Goal: Task Accomplishment & Management: Manage account settings

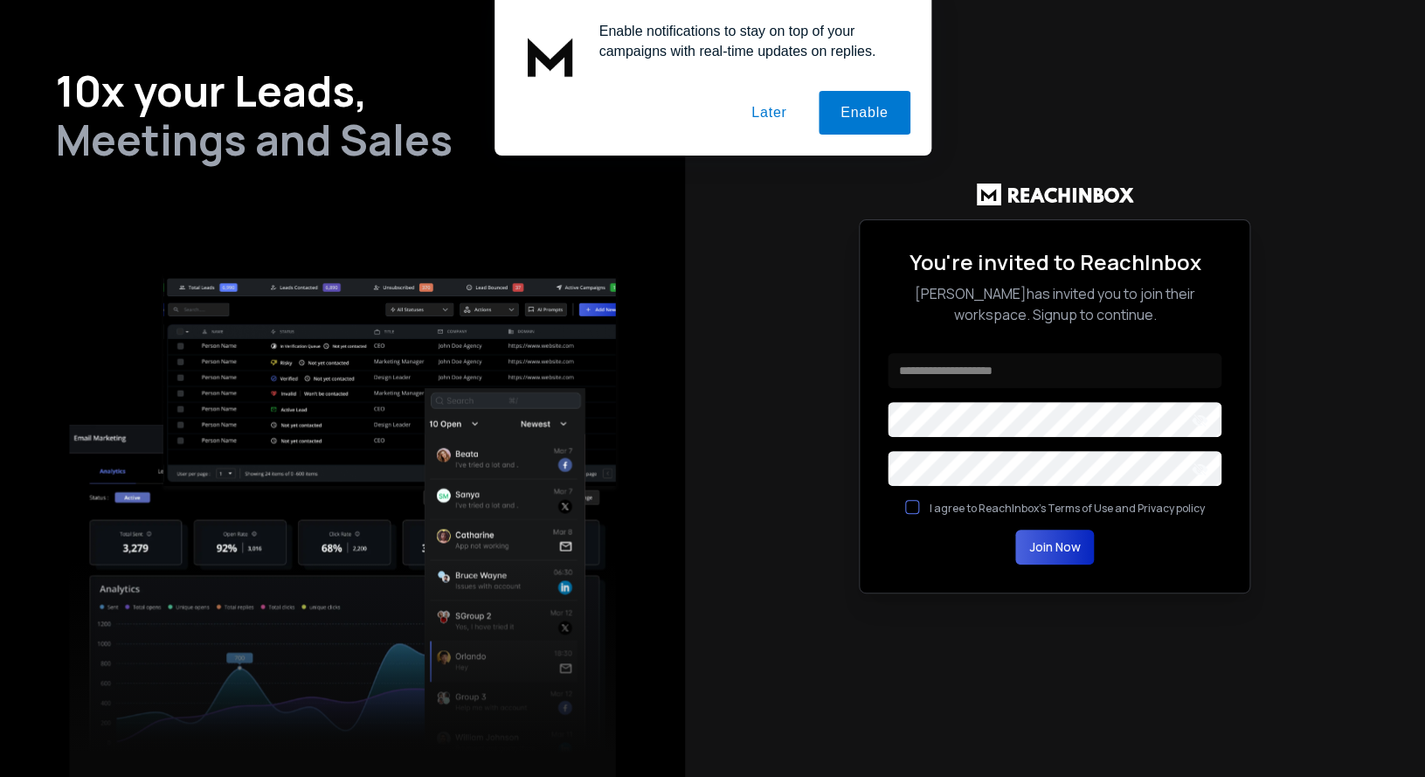
click at [1072, 542] on button "Join Now" at bounding box center [1054, 546] width 79 height 35
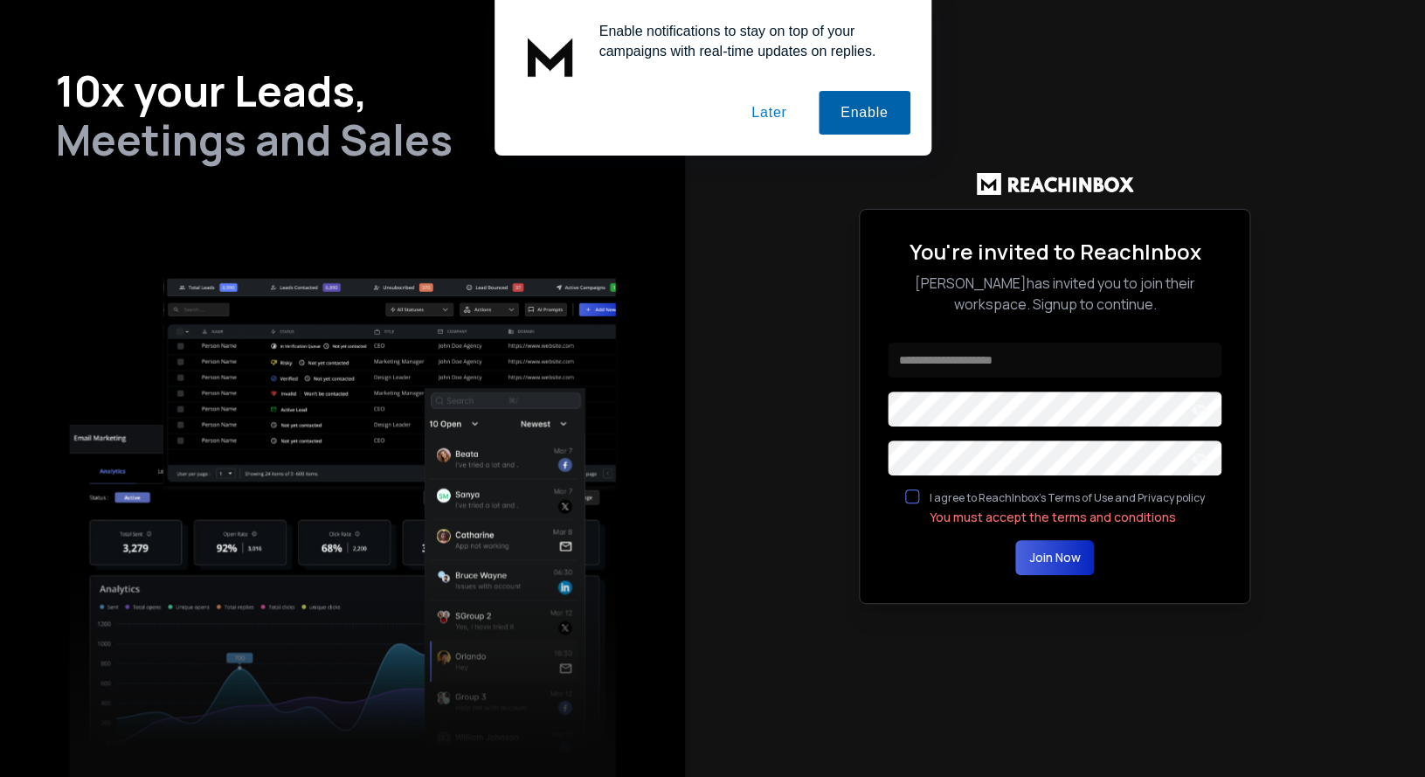
click at [871, 121] on button "Enable" at bounding box center [864, 113] width 92 height 44
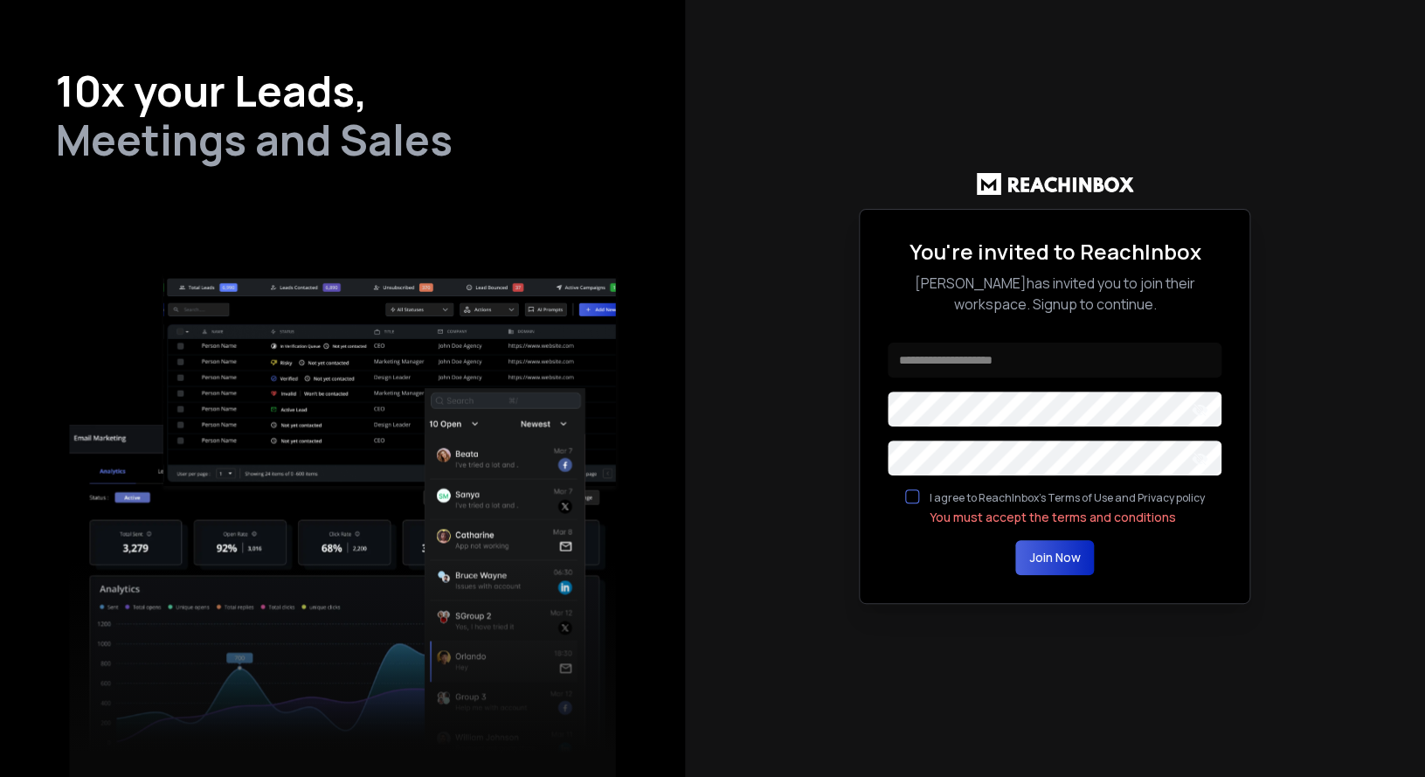
click at [946, 495] on label "I agree to ReachInbox's Terms of Use and Privacy policy" at bounding box center [1066, 497] width 275 height 15
click at [919, 495] on button "I agree to ReachInbox's Terms of Use and Privacy policy" at bounding box center [912, 496] width 14 height 14
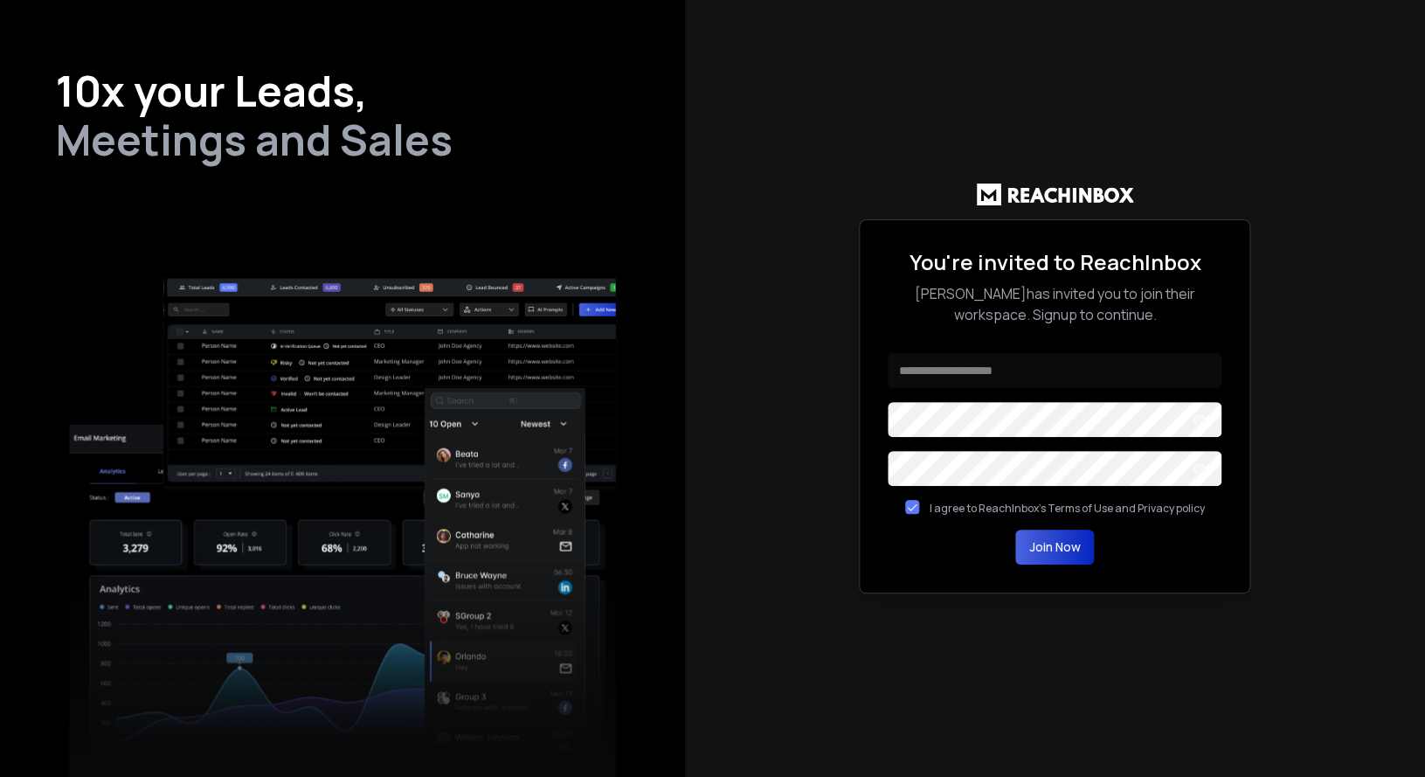
click at [1045, 548] on button "Join Now" at bounding box center [1054, 546] width 79 height 35
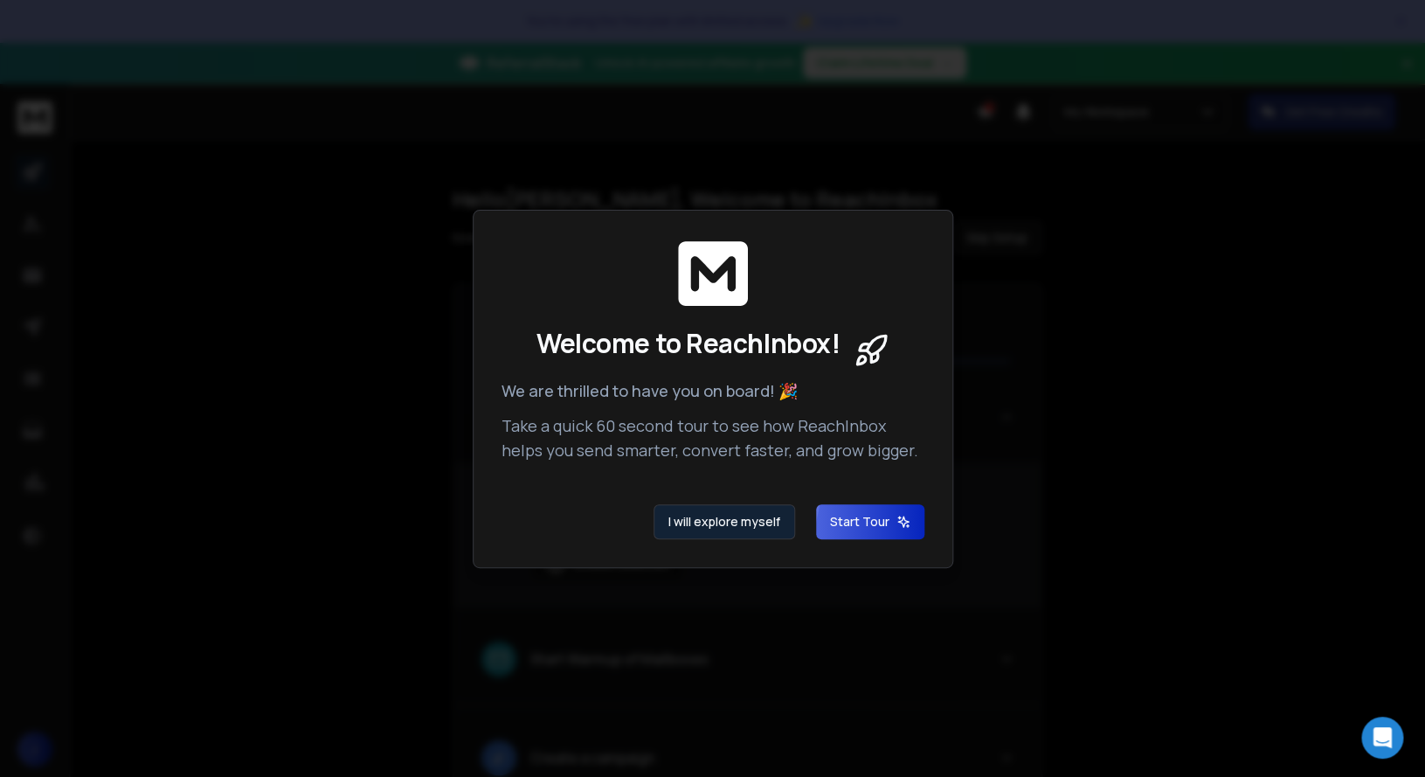
click at [763, 525] on button "I will explore myself" at bounding box center [724, 521] width 142 height 35
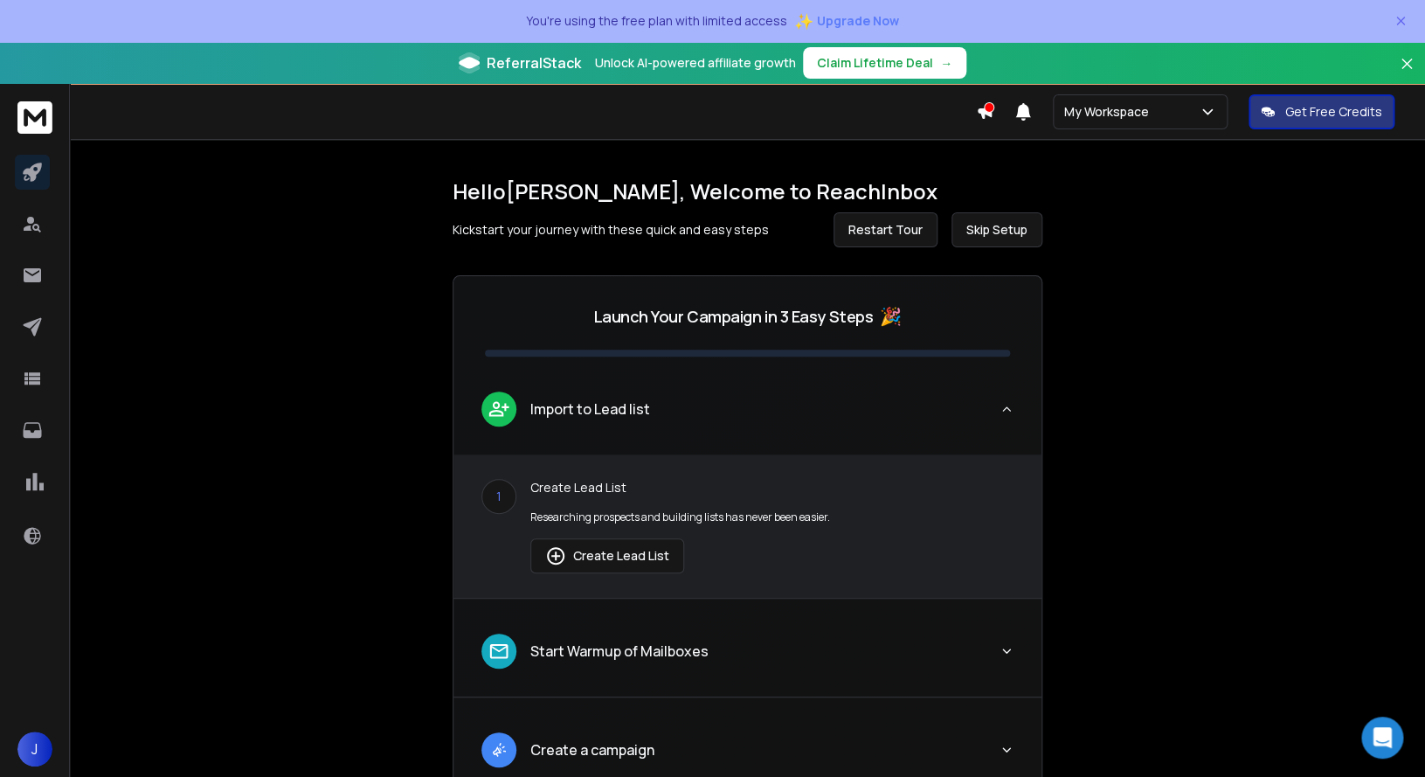
scroll to position [10, 0]
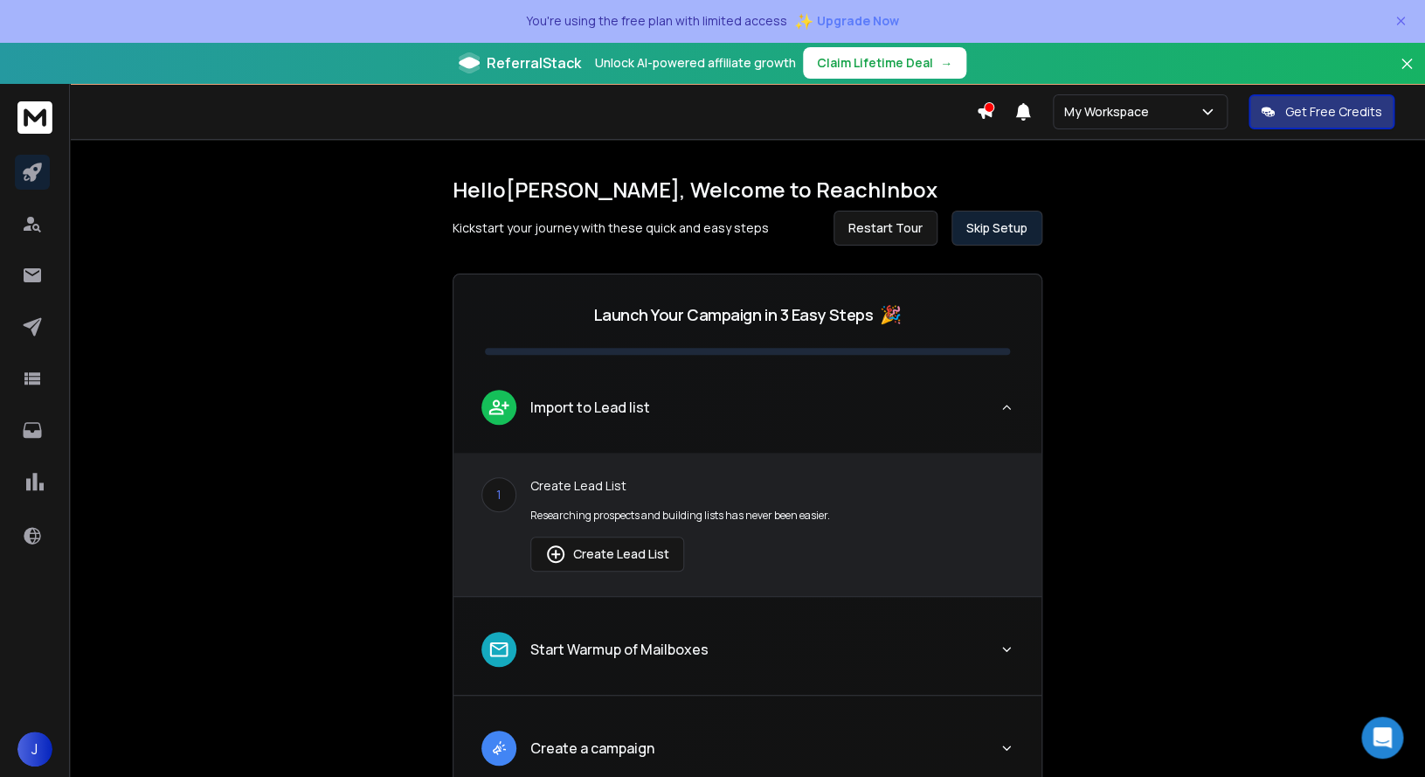
click at [1009, 233] on span "Skip Setup" at bounding box center [996, 227] width 61 height 17
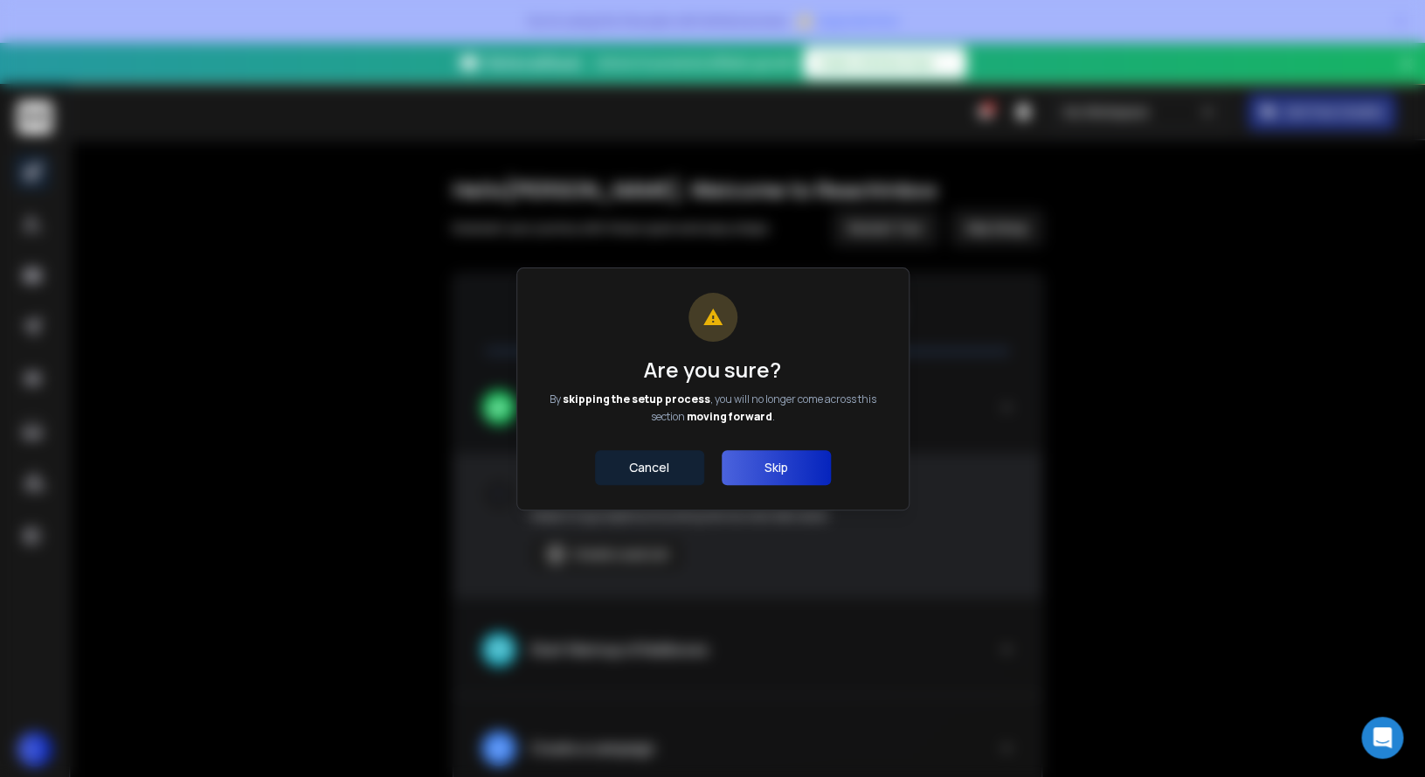
click at [777, 468] on button "Skip" at bounding box center [776, 467] width 109 height 35
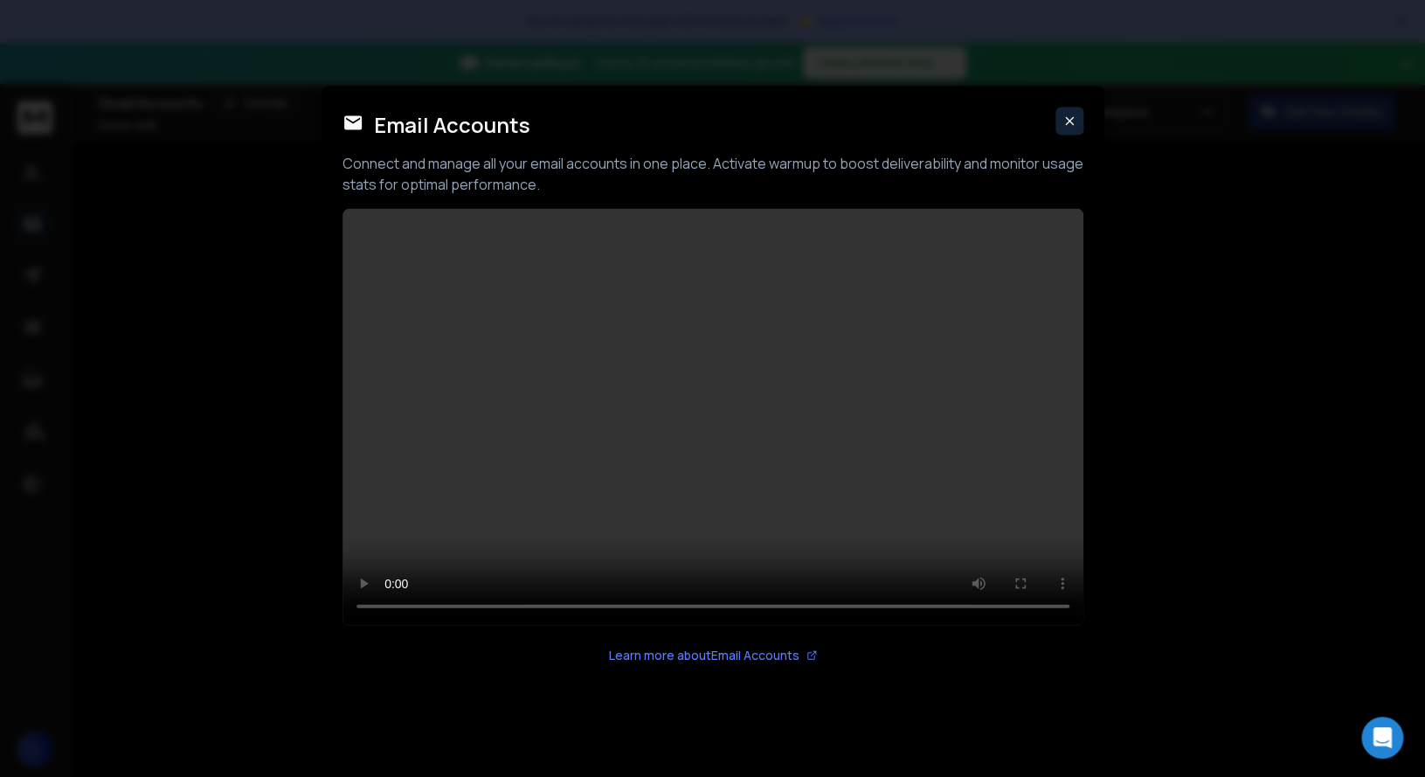
click at [1062, 128] on button at bounding box center [1069, 121] width 28 height 28
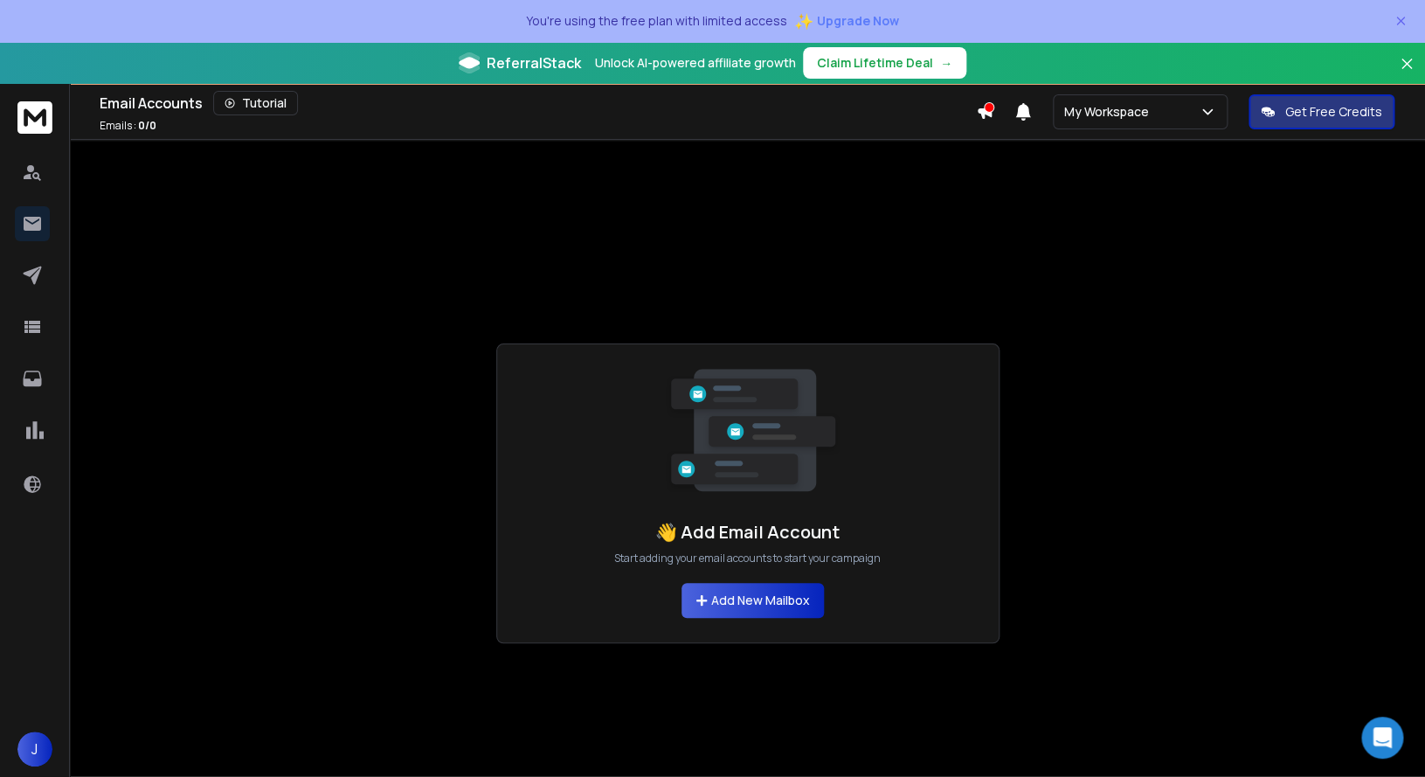
click at [1101, 575] on div "👋 Add Email Account Start adding your email accounts to start your campaign Add…" at bounding box center [747, 493] width 1299 height 300
click at [42, 179] on icon at bounding box center [32, 172] width 21 height 21
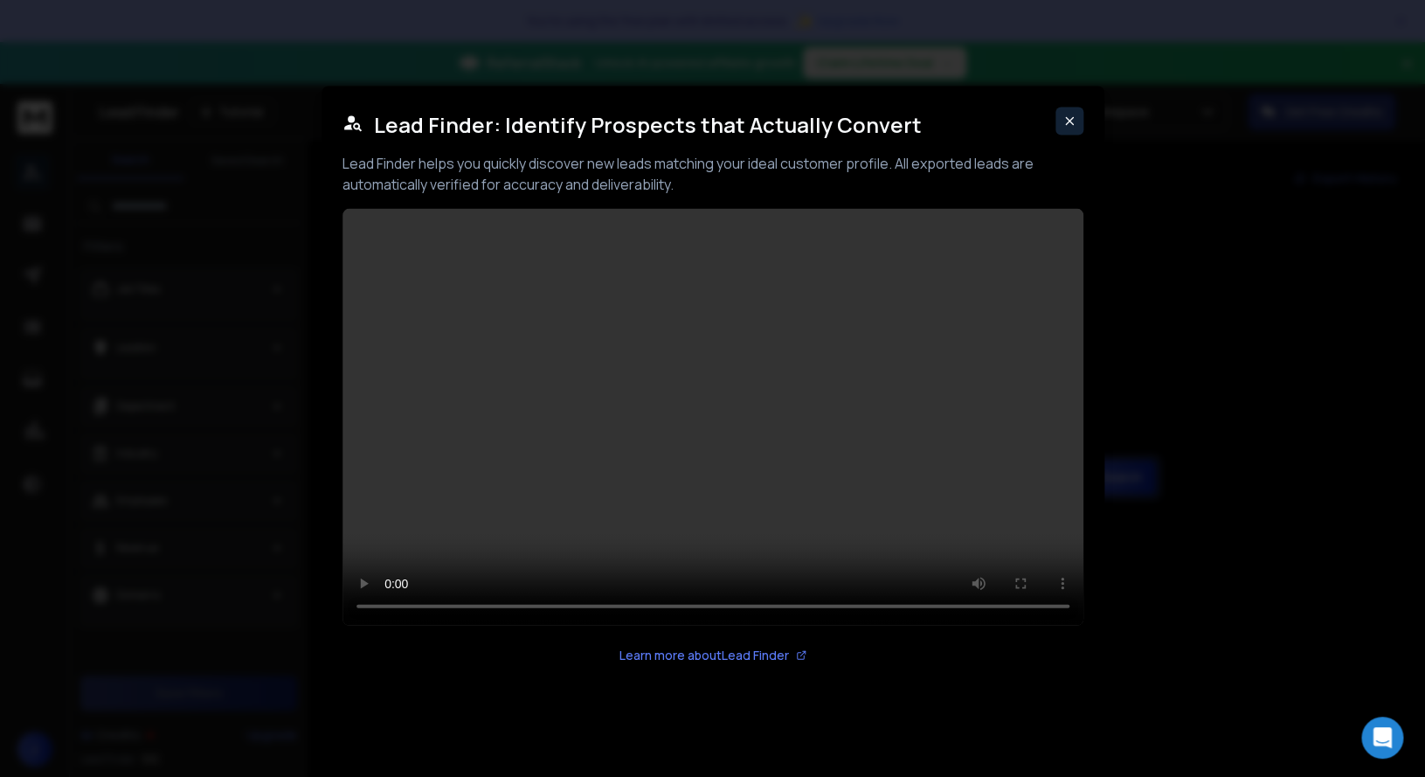
click at [1072, 120] on icon at bounding box center [1069, 121] width 14 height 14
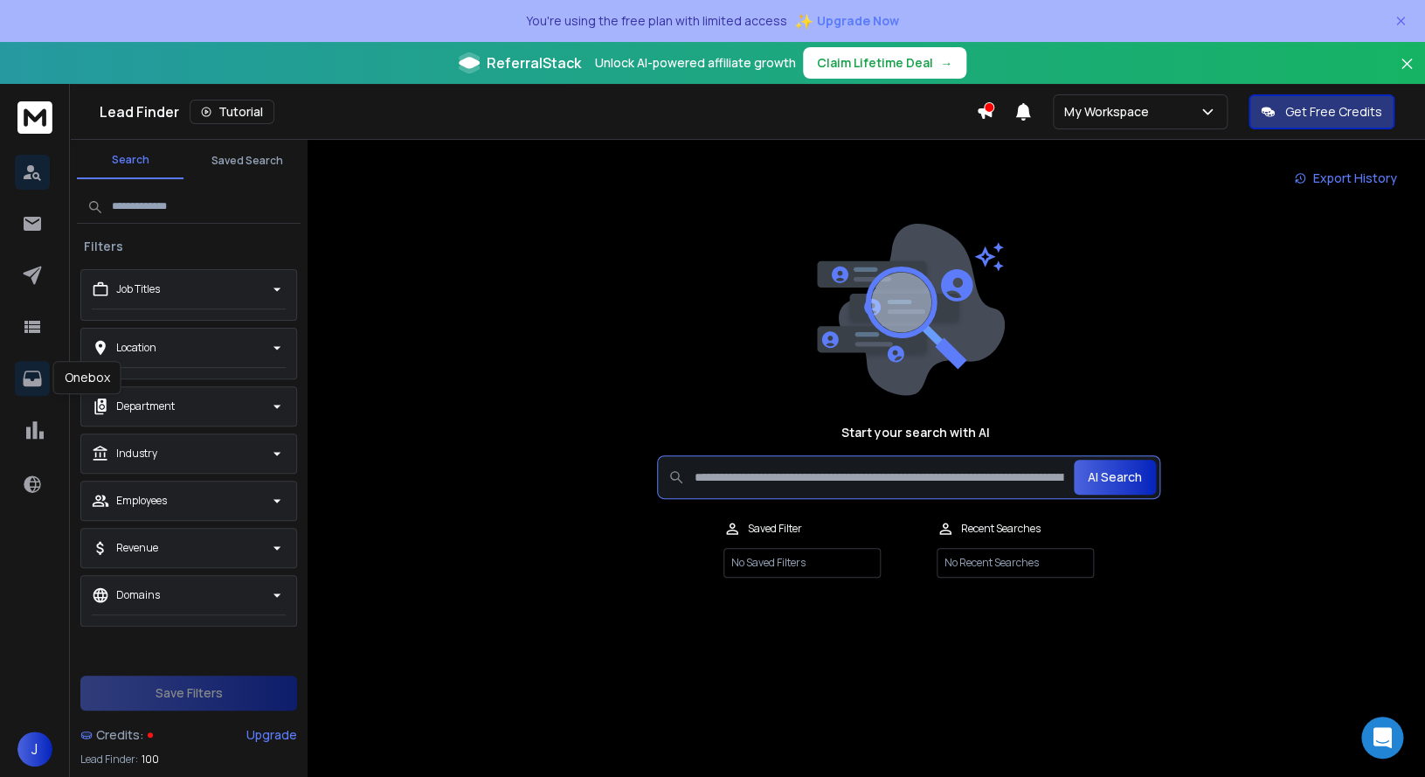
click at [27, 383] on icon at bounding box center [32, 378] width 18 height 16
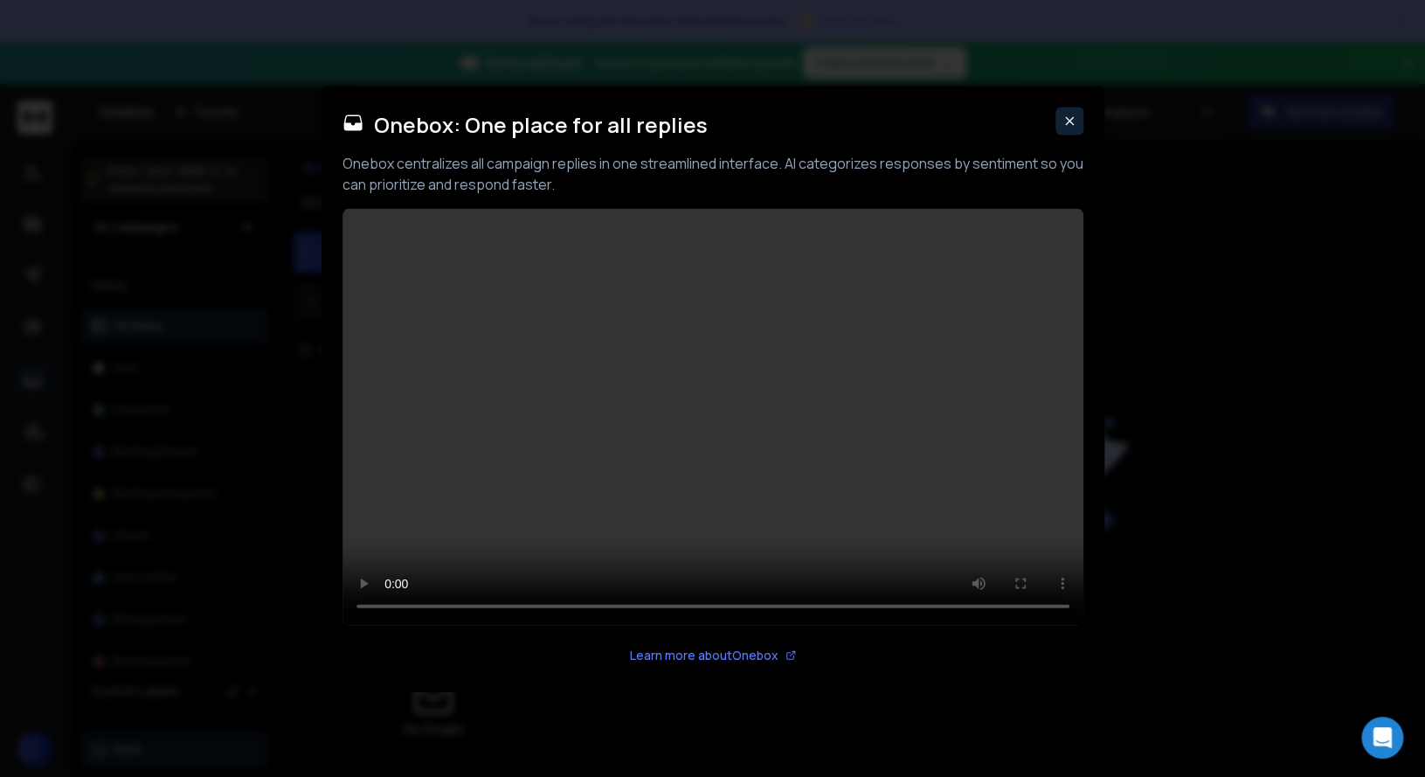
click at [1074, 122] on icon at bounding box center [1069, 121] width 14 height 14
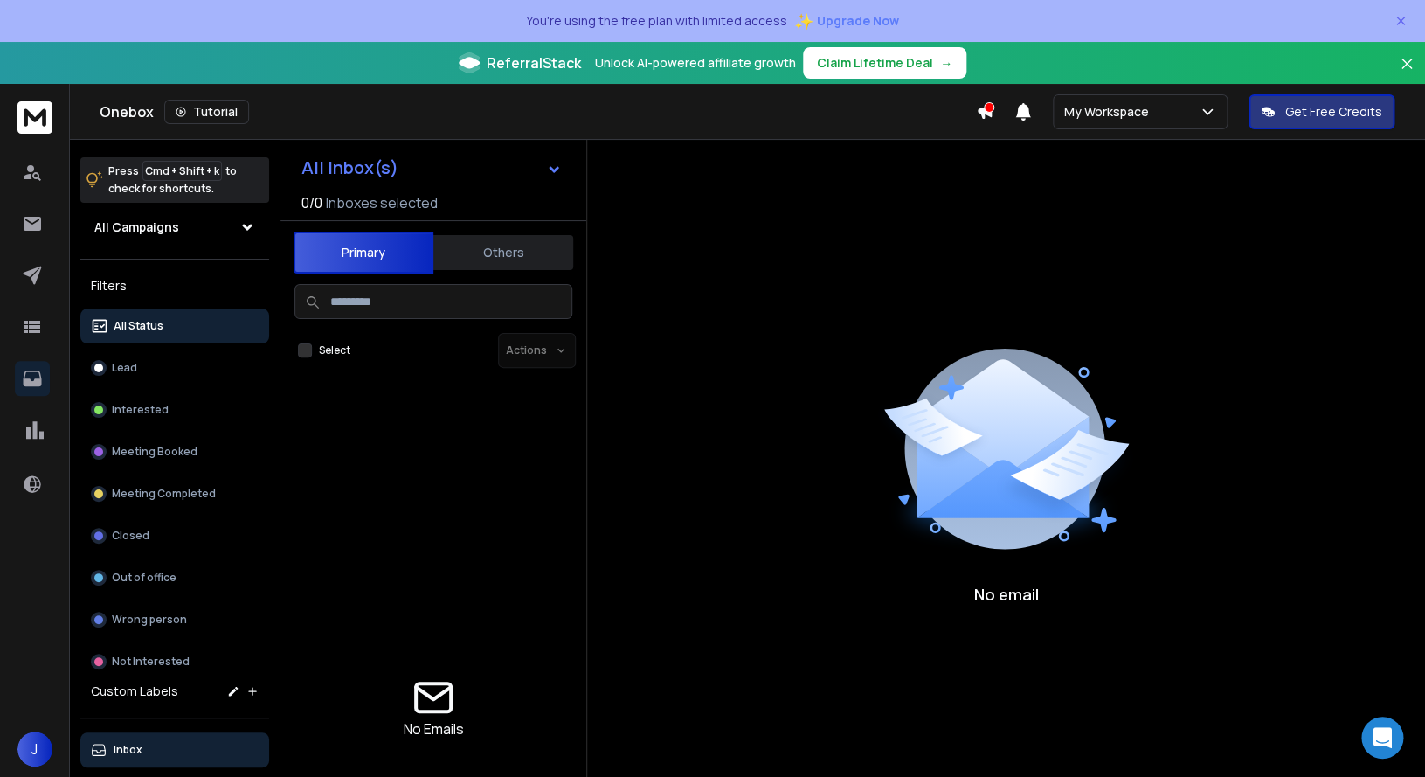
click at [1409, 66] on icon "Close banner" at bounding box center [1407, 64] width 16 height 16
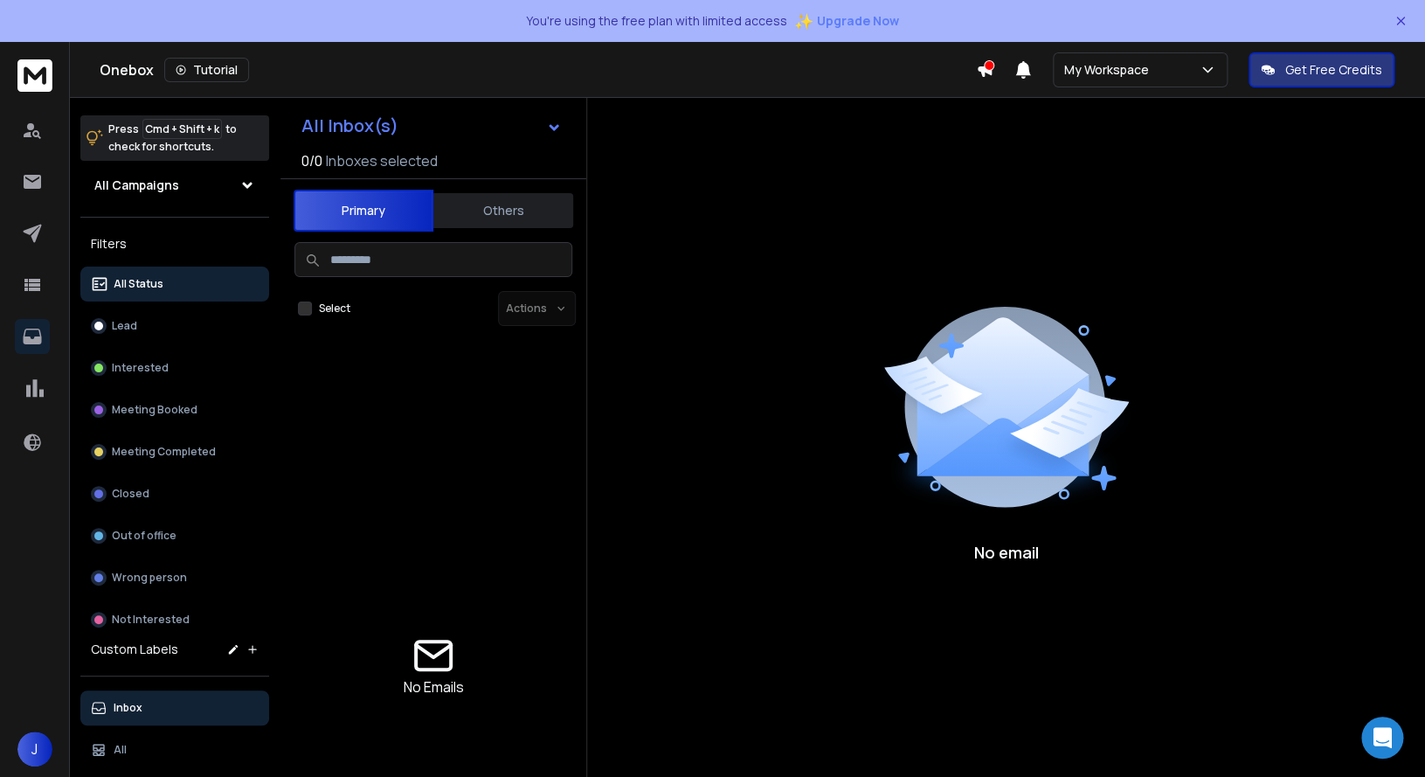
click at [1406, 21] on icon "Close notification" at bounding box center [1400, 21] width 14 height 14
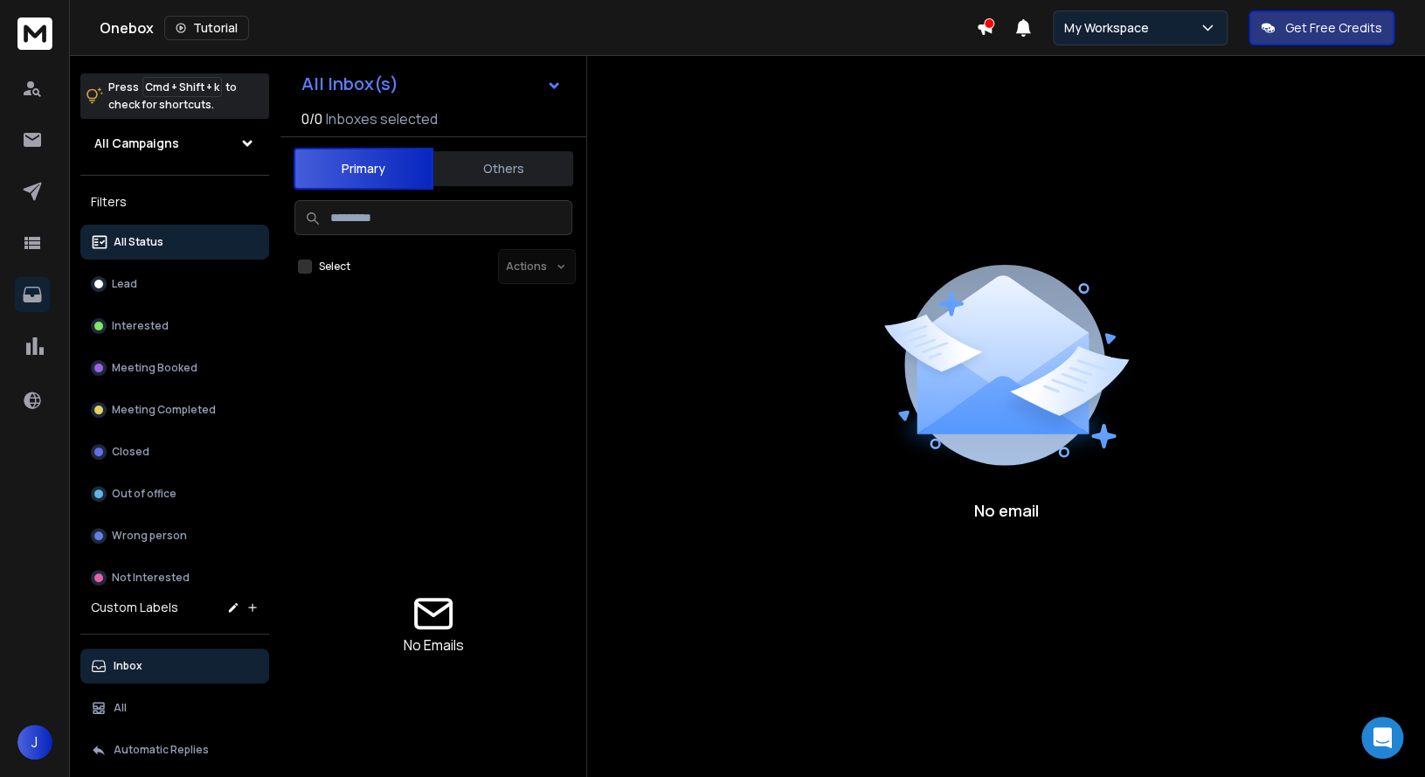
click at [1149, 35] on p "My Workspace" at bounding box center [1110, 27] width 92 height 17
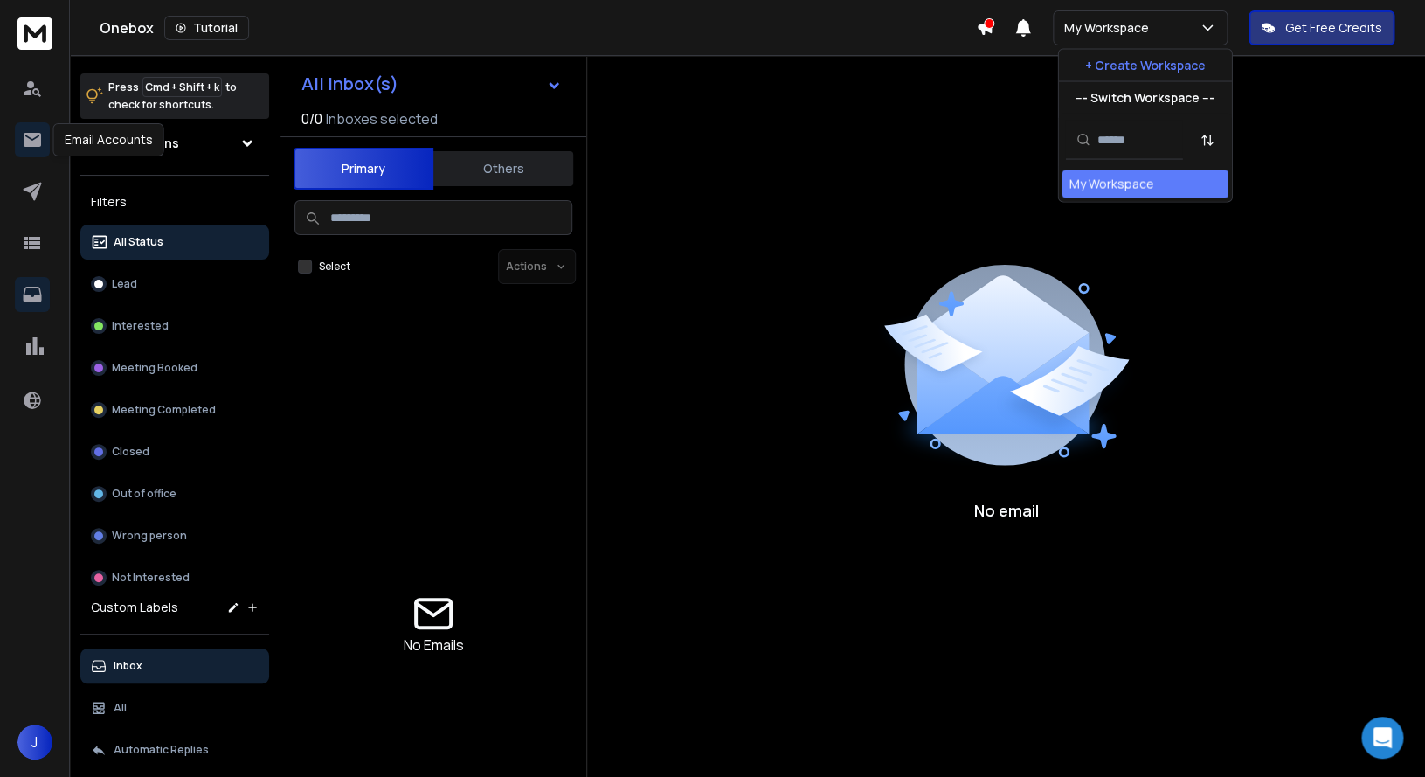
click at [39, 142] on icon at bounding box center [32, 140] width 17 height 14
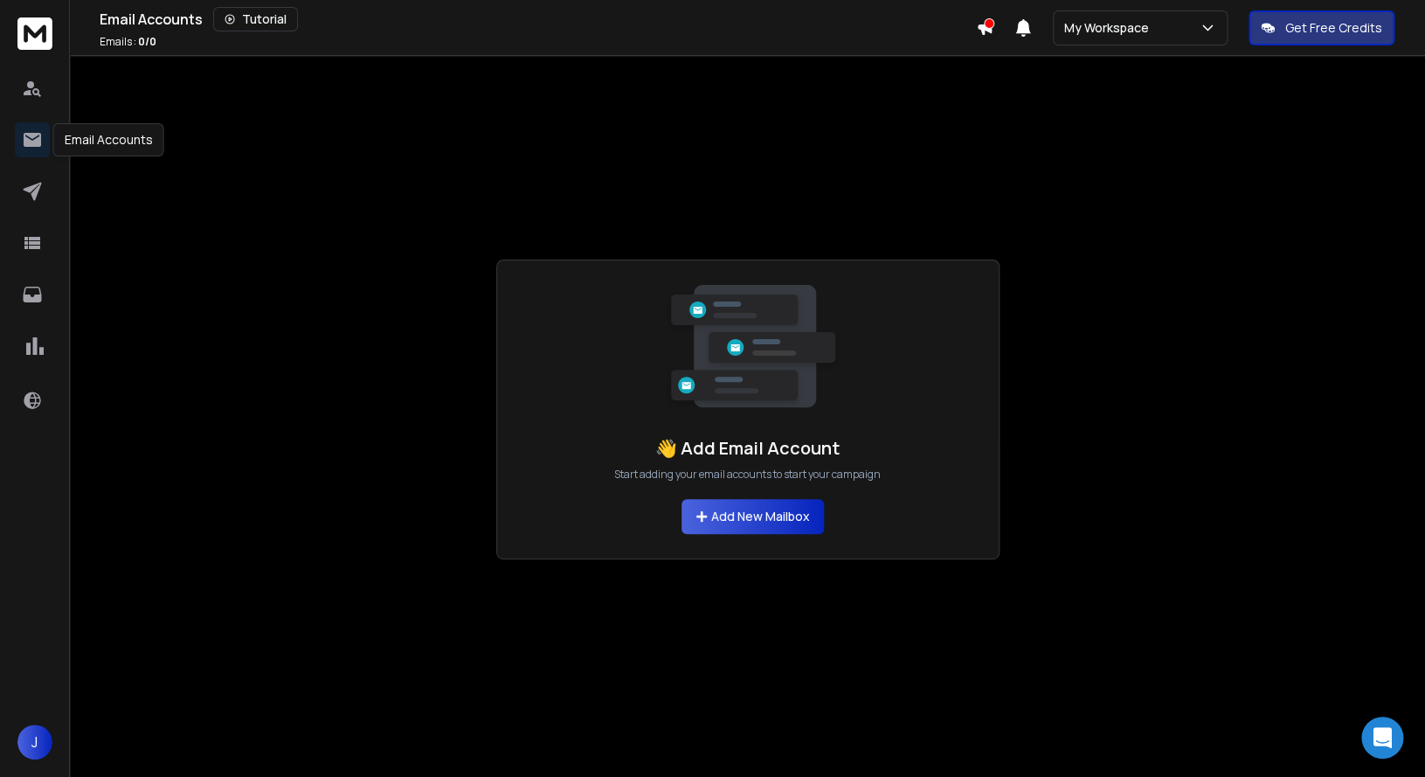
click at [45, 27] on icon at bounding box center [34, 33] width 35 height 32
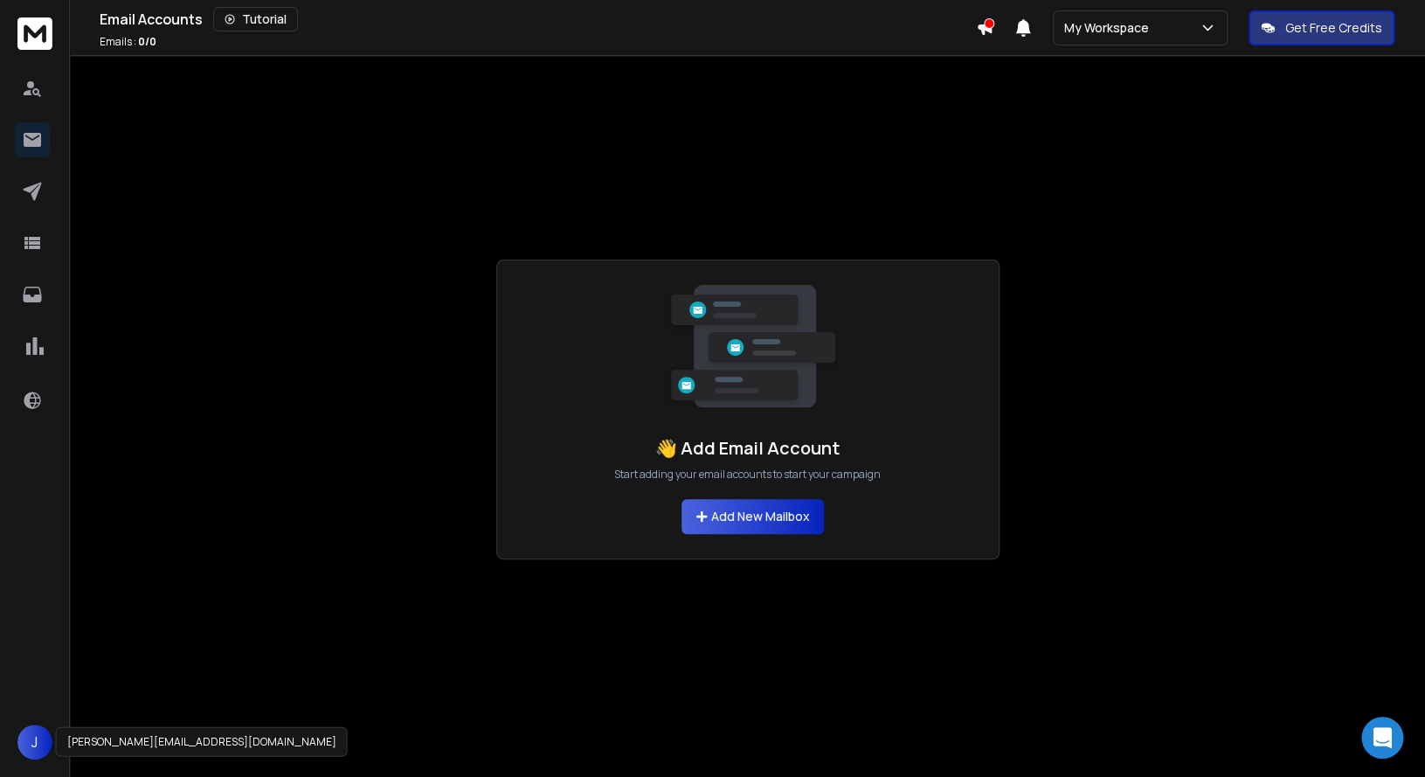
click at [39, 741] on span "J" at bounding box center [34, 741] width 35 height 35
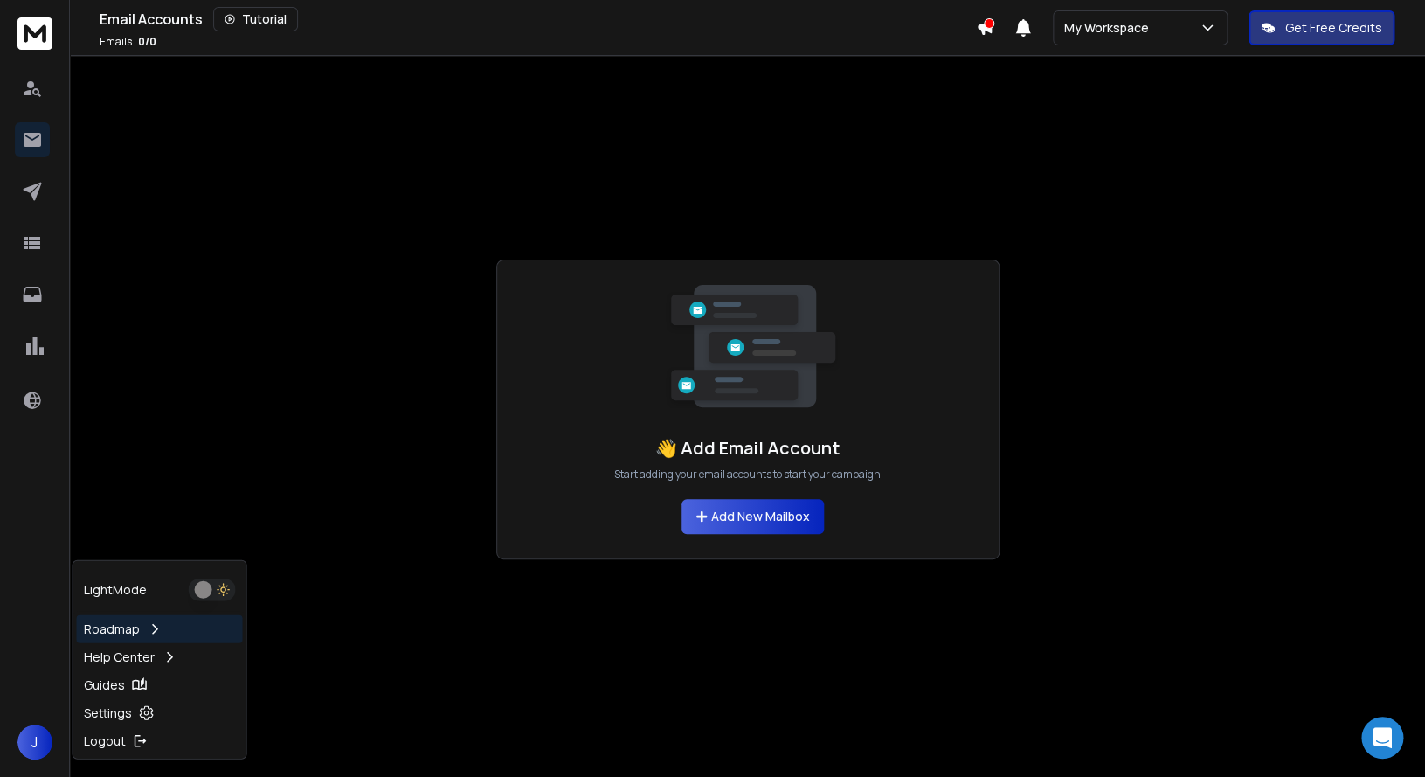
click at [177, 432] on div "👋 Add Email Account Start adding your email accounts to start your campaign Add…" at bounding box center [747, 409] width 1299 height 300
